Goal: Information Seeking & Learning: Check status

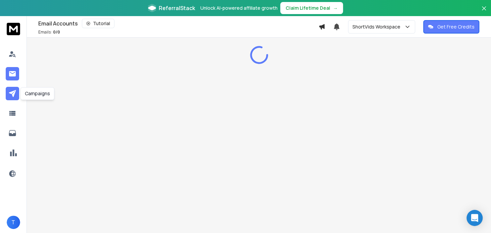
click at [11, 93] on icon at bounding box center [12, 93] width 7 height 7
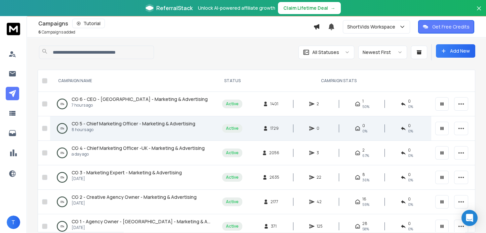
click at [125, 129] on p "8 hours ago" at bounding box center [134, 129] width 124 height 5
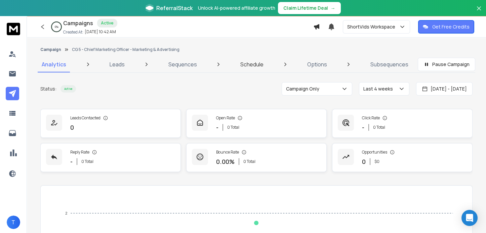
click at [265, 65] on link "Schedule" at bounding box center [251, 64] width 31 height 16
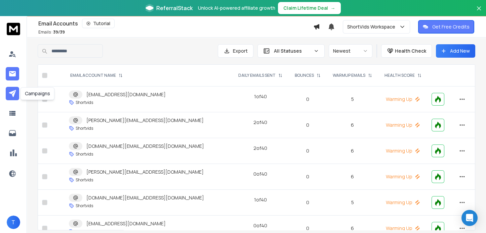
click at [13, 93] on icon at bounding box center [12, 94] width 8 height 8
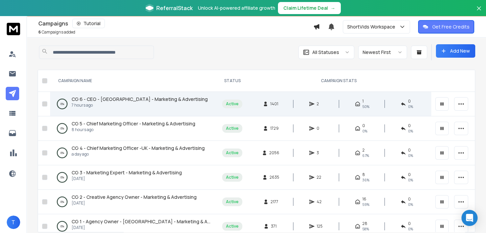
click at [336, 106] on div "1401 2 1 50 % 0 0 %" at bounding box center [339, 104] width 168 height 11
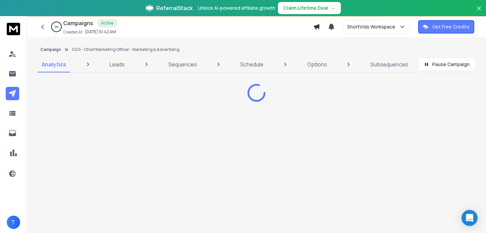
click at [354, 109] on div at bounding box center [256, 198] width 432 height 233
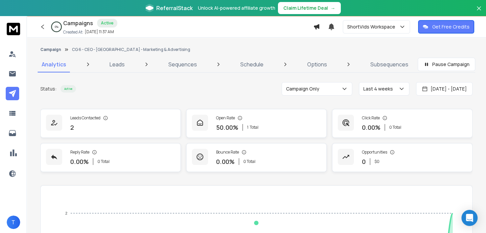
click at [226, 122] on div "Open Rate 50.00 % 1 Total" at bounding box center [237, 123] width 42 height 17
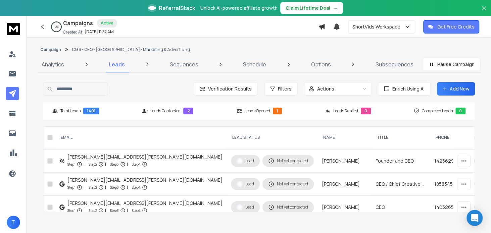
scroll to position [25, 0]
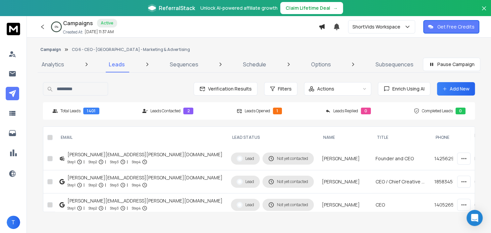
click at [163, 111] on p "Leads Contacted" at bounding box center [166, 111] width 30 height 5
click at [183, 112] on div "Leads Contacted 2" at bounding box center [167, 111] width 51 height 7
click at [187, 112] on div "2" at bounding box center [188, 111] width 10 height 7
click at [164, 109] on p "Leads Contacted" at bounding box center [166, 111] width 30 height 5
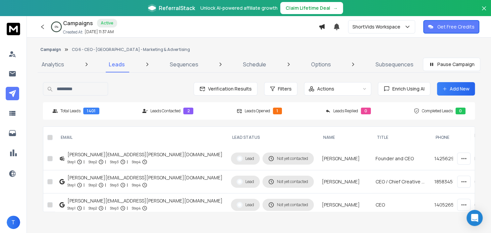
click at [261, 111] on p "Leads Opened" at bounding box center [258, 111] width 26 height 5
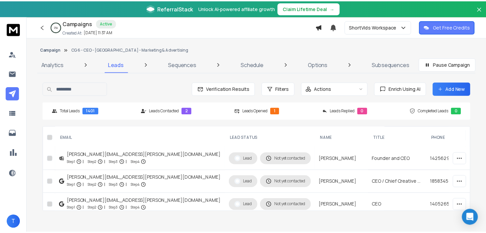
scroll to position [25, 170]
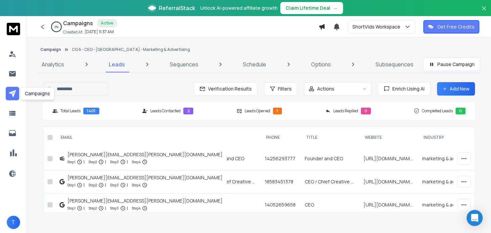
click at [7, 97] on link at bounding box center [12, 93] width 13 height 13
